Goal: Task Accomplishment & Management: Manage account settings

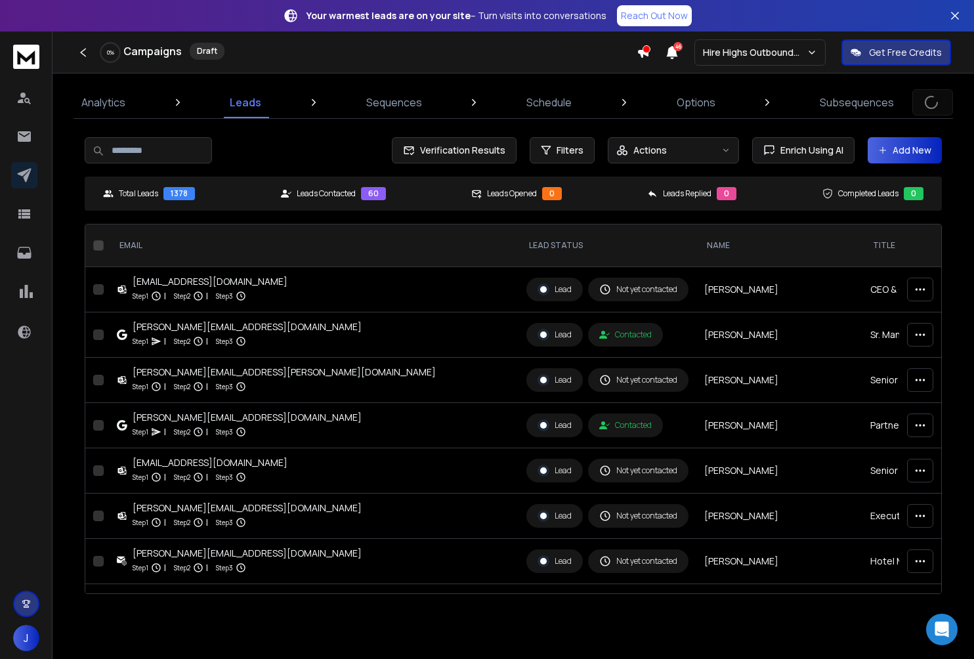
scroll to position [4212, 0]
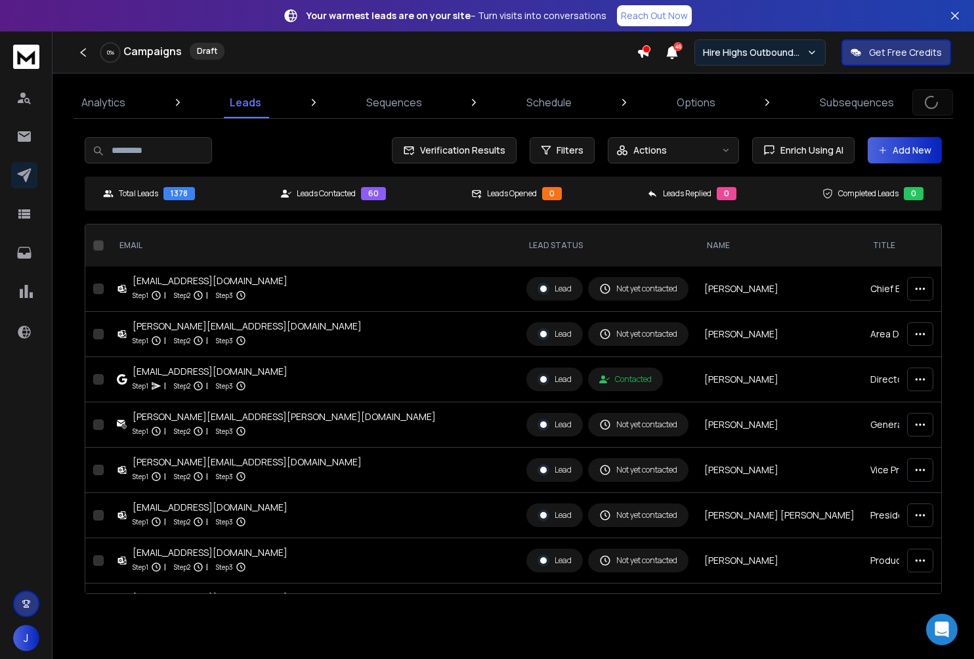
click at [788, 52] on p "Hire Highs Outbound Engine" at bounding box center [755, 52] width 104 height 13
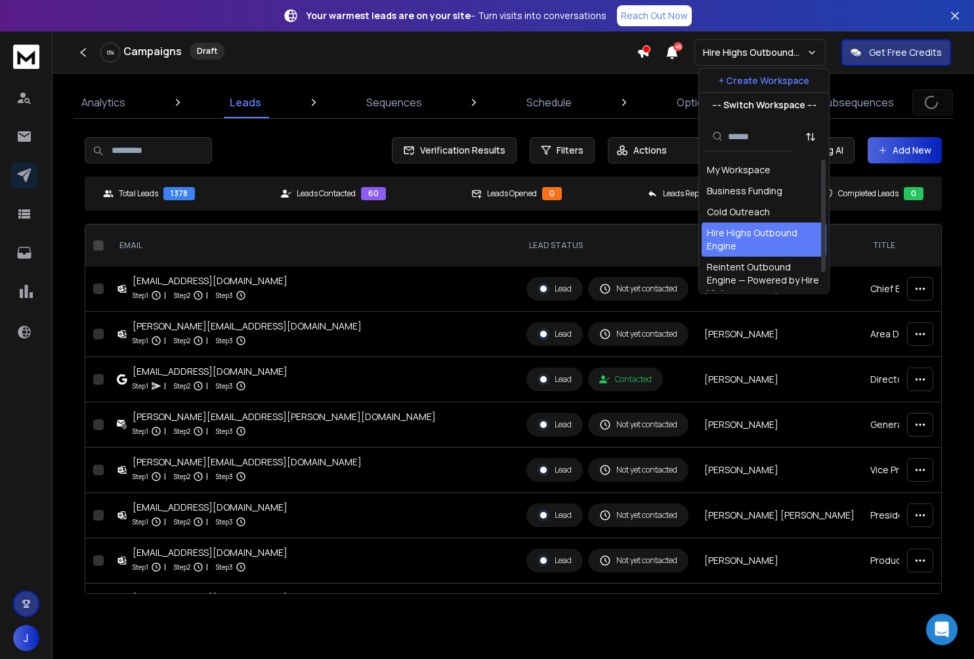
click at [742, 232] on div "Hire Highs Outbound Engine" at bounding box center [764, 239] width 114 height 26
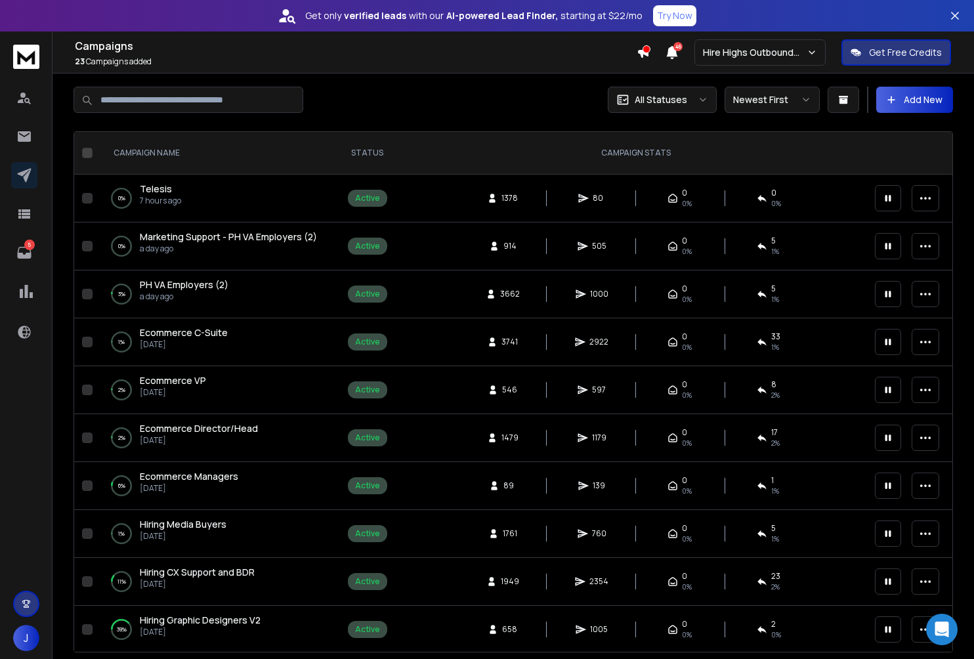
click at [190, 242] on span "Marketing Support - PH VA Employers (2)" at bounding box center [228, 236] width 177 height 12
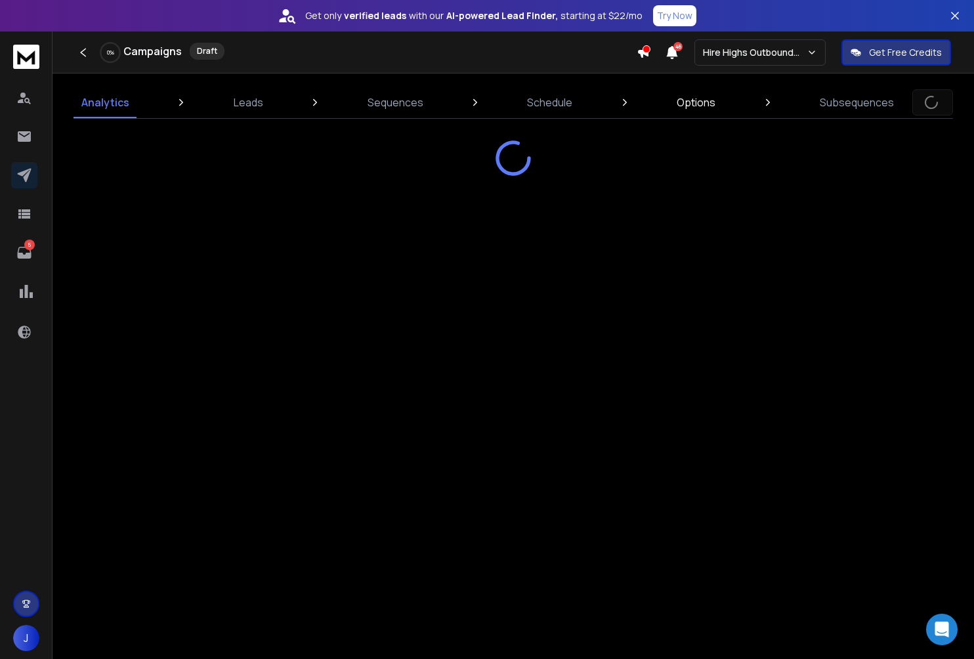
click at [711, 103] on p "Options" at bounding box center [696, 102] width 39 height 16
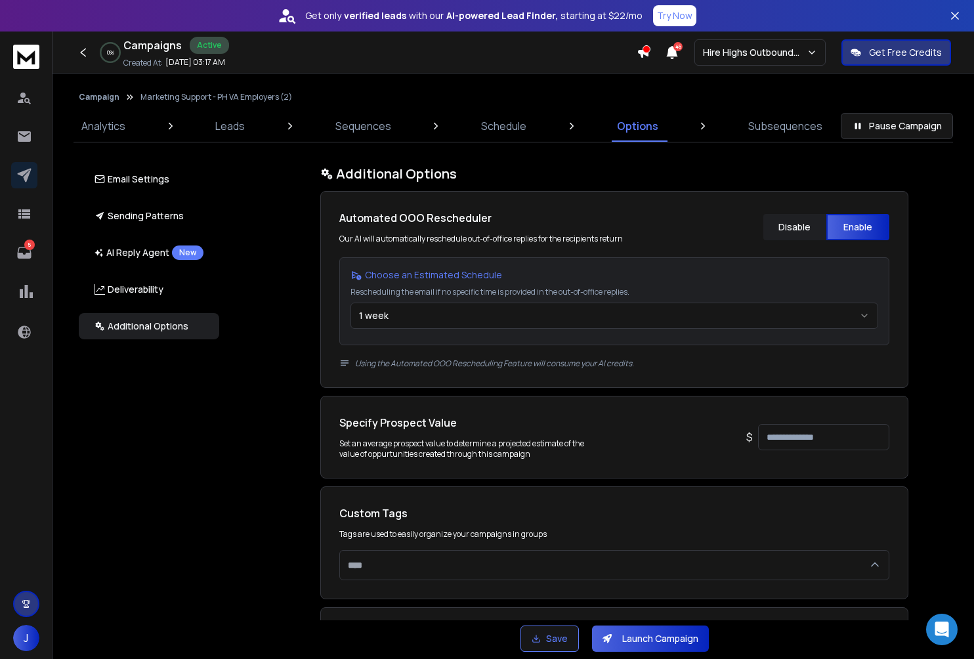
scroll to position [2415, 0]
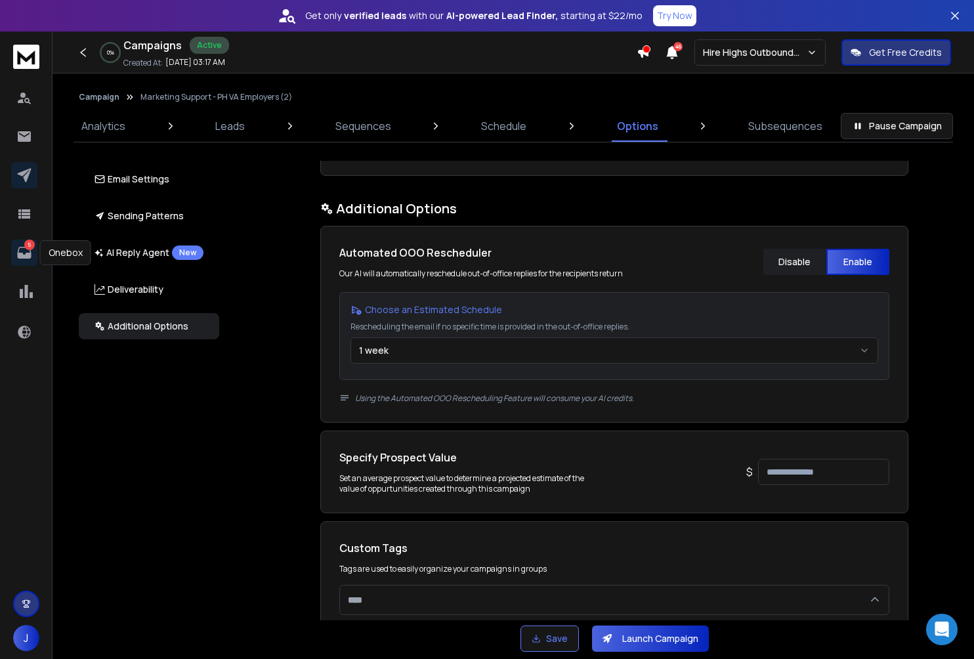
click at [23, 253] on icon at bounding box center [24, 253] width 16 height 16
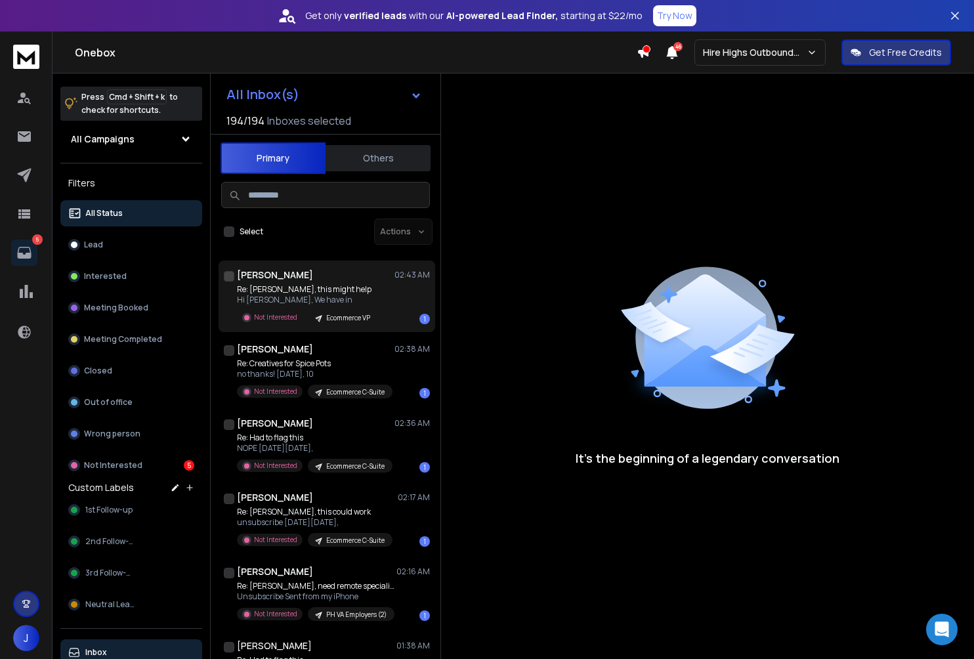
click at [347, 284] on p "Re: Andrew, this might help" at bounding box center [307, 289] width 141 height 10
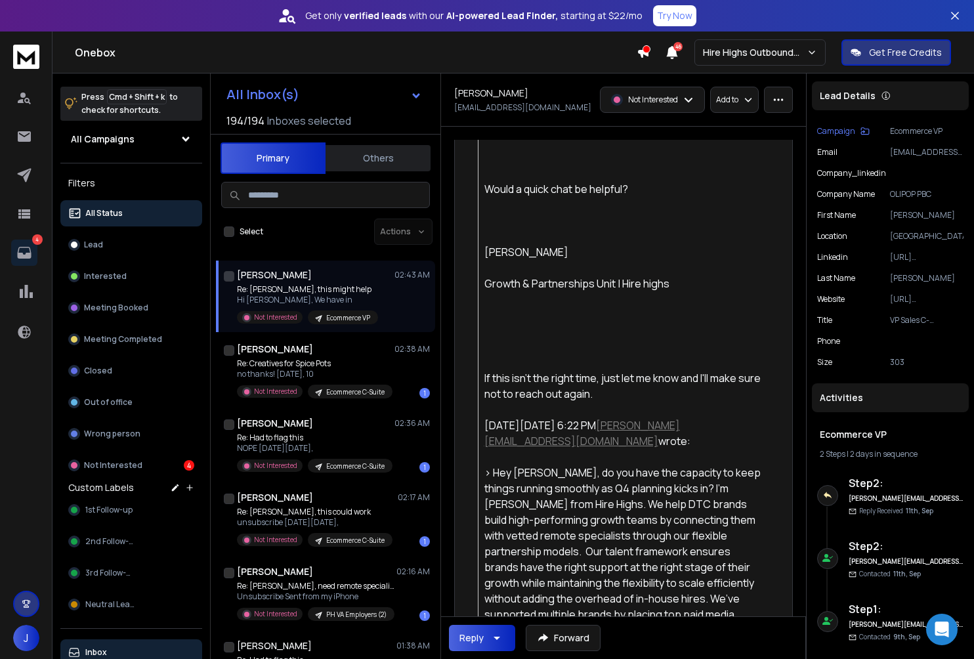
scroll to position [465, 0]
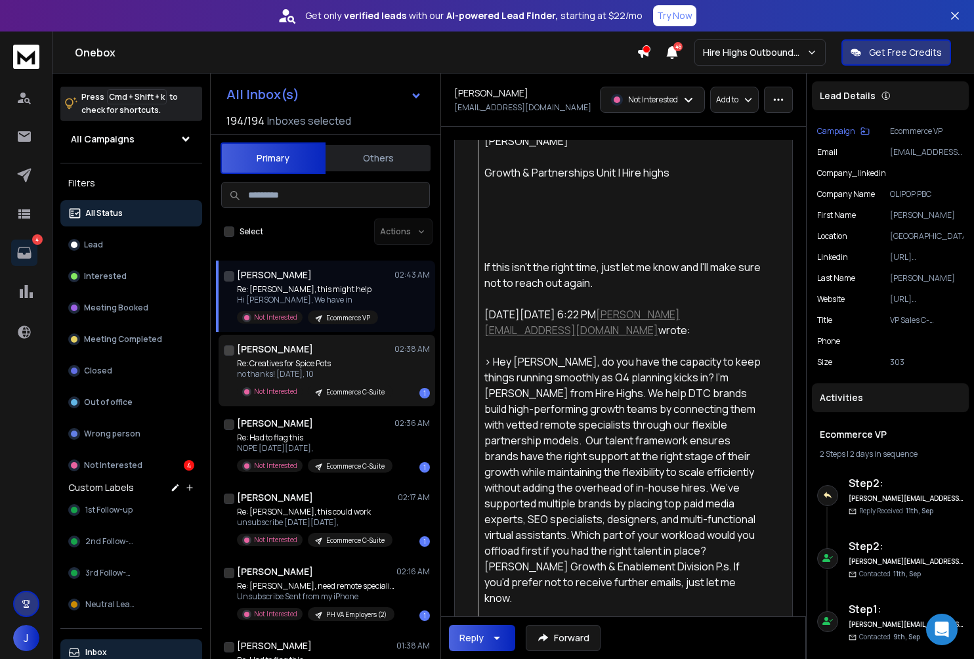
click at [337, 381] on div "Re: Creatives for Spice Pots no thanks! On Wed, 10 Not Interested Ecommerce C-S…" at bounding box center [315, 378] width 156 height 40
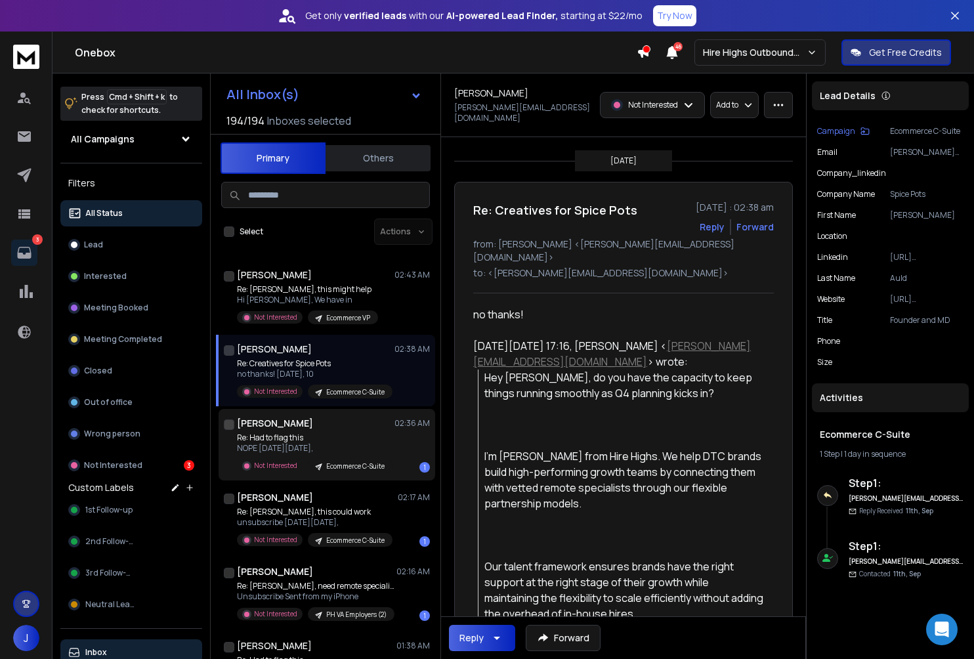
click at [355, 441] on p "Re: Had to flag this" at bounding box center [315, 437] width 156 height 10
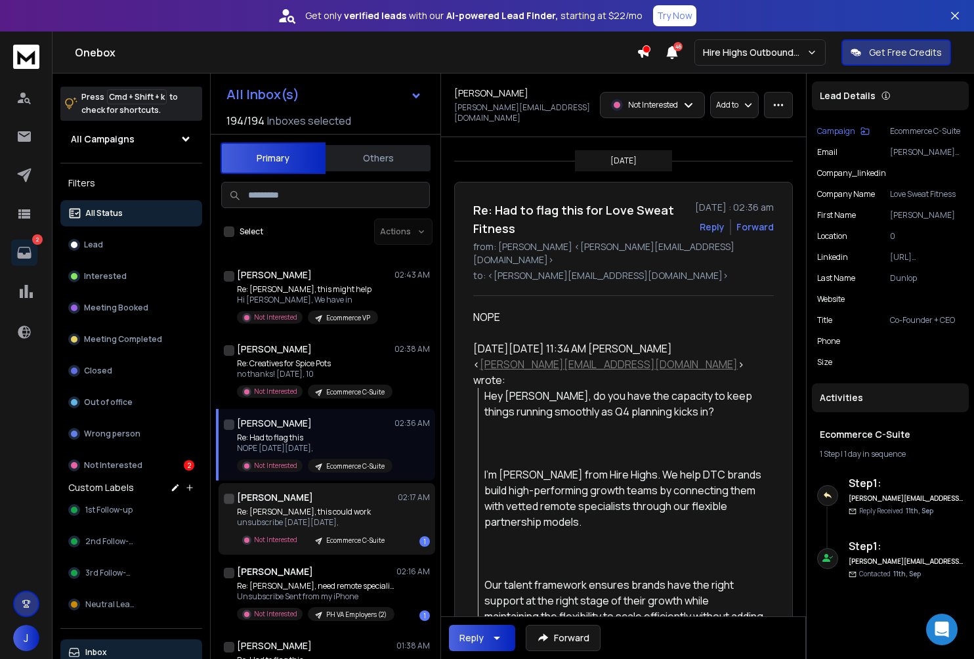
click at [369, 524] on p "unsubscribe On Wed, Sep 10," at bounding box center [315, 522] width 156 height 10
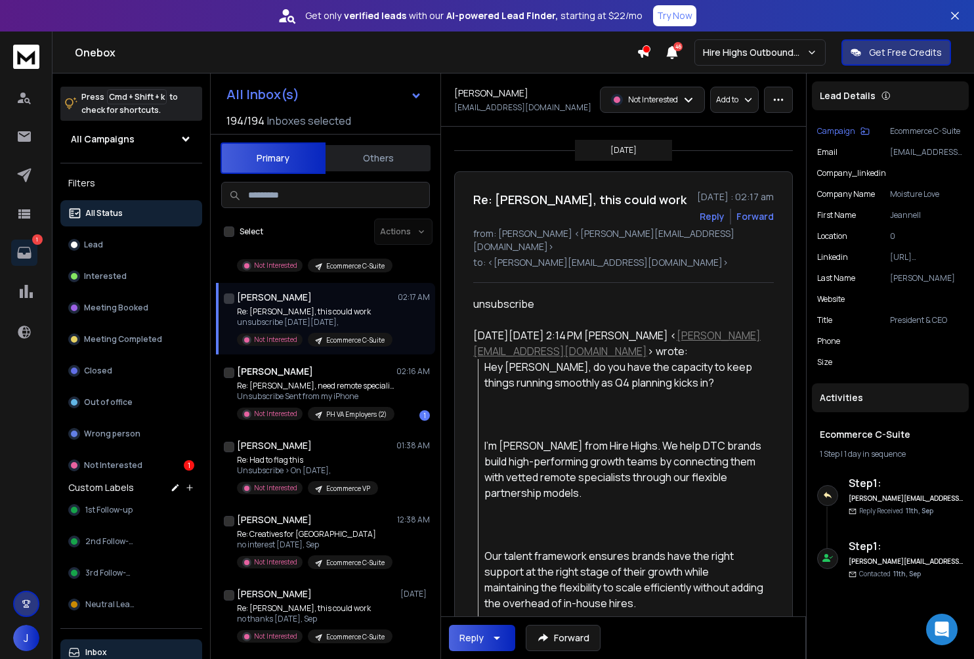
scroll to position [194, 0]
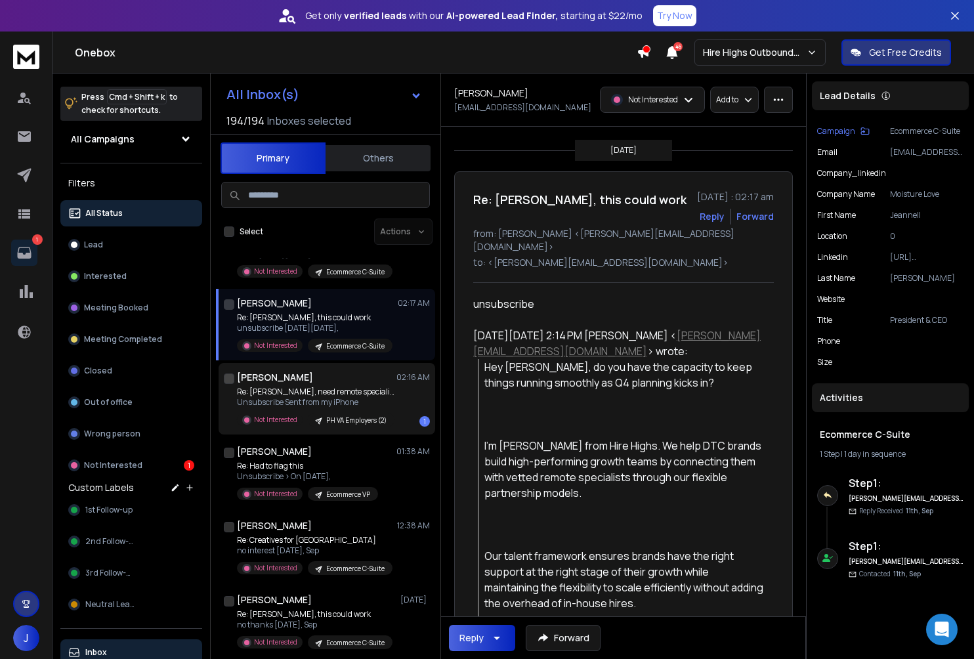
click at [388, 417] on div "PH VA Employers (2)" at bounding box center [351, 420] width 87 height 14
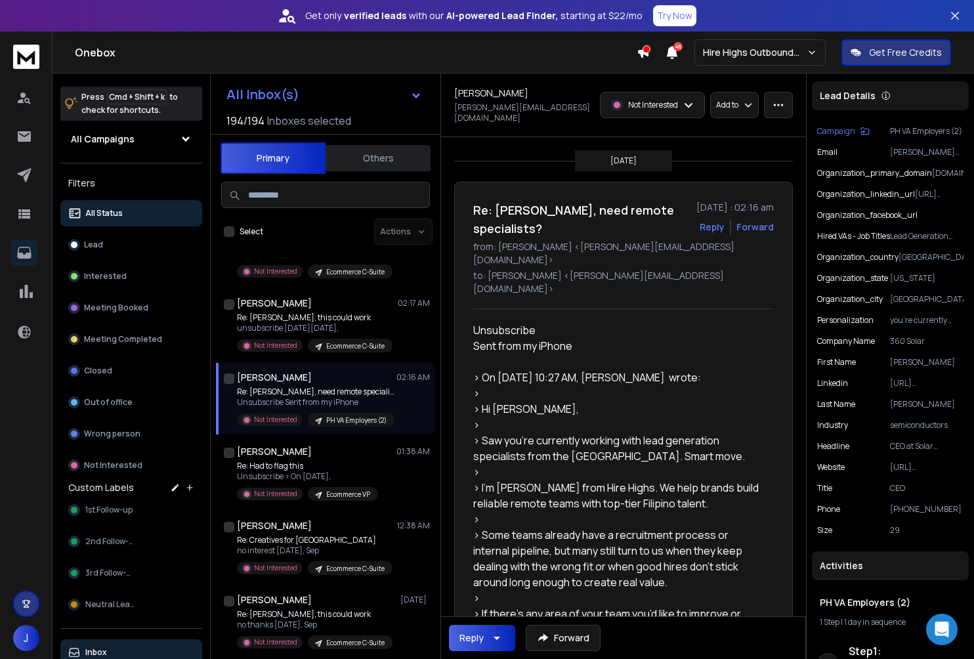
click at [401, 156] on button "Others" at bounding box center [377, 158] width 105 height 29
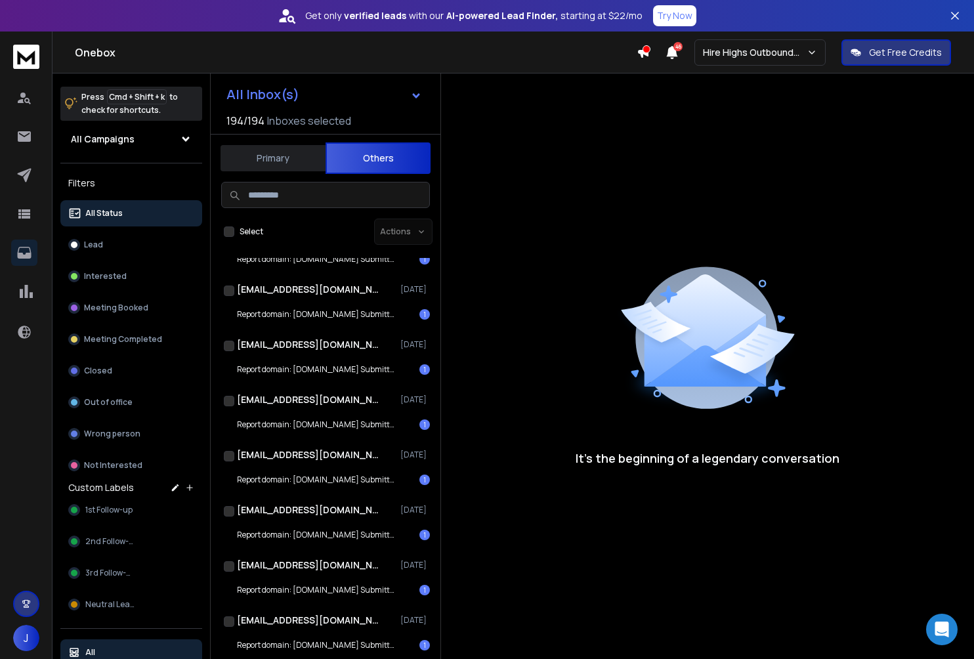
scroll to position [0, 0]
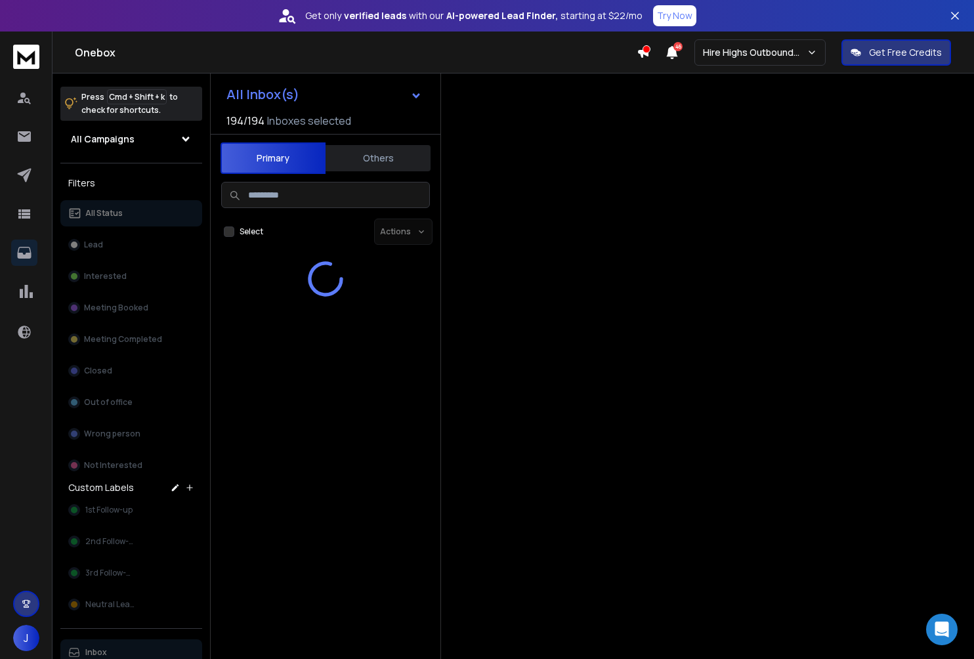
click at [300, 169] on button "Primary" at bounding box center [272, 157] width 105 height 31
click at [22, 138] on icon at bounding box center [24, 136] width 13 height 10
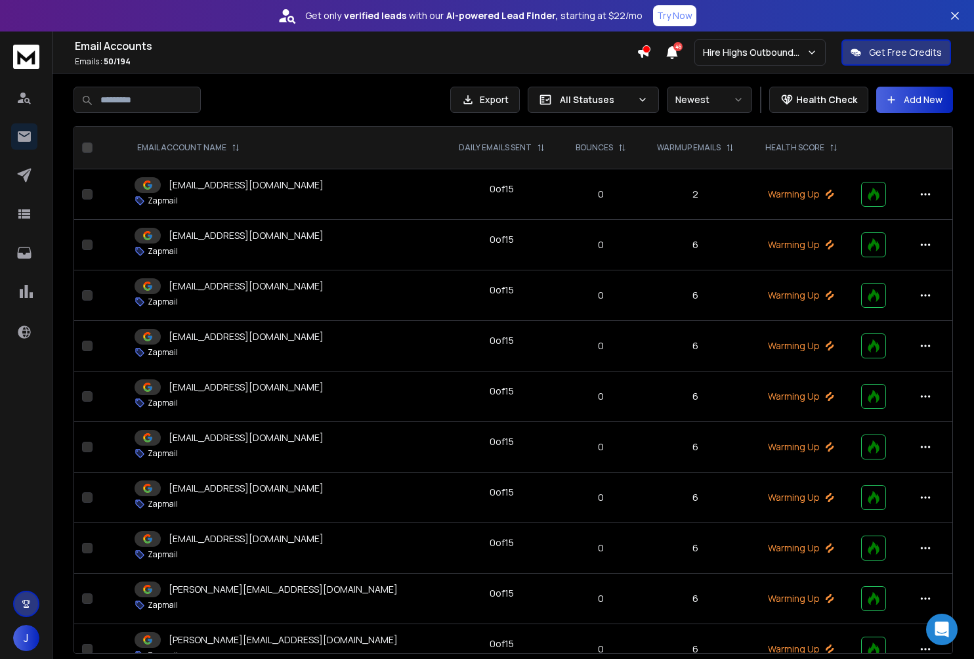
click at [26, 157] on div at bounding box center [26, 217] width 30 height 265
